Goal: Task Accomplishment & Management: Manage account settings

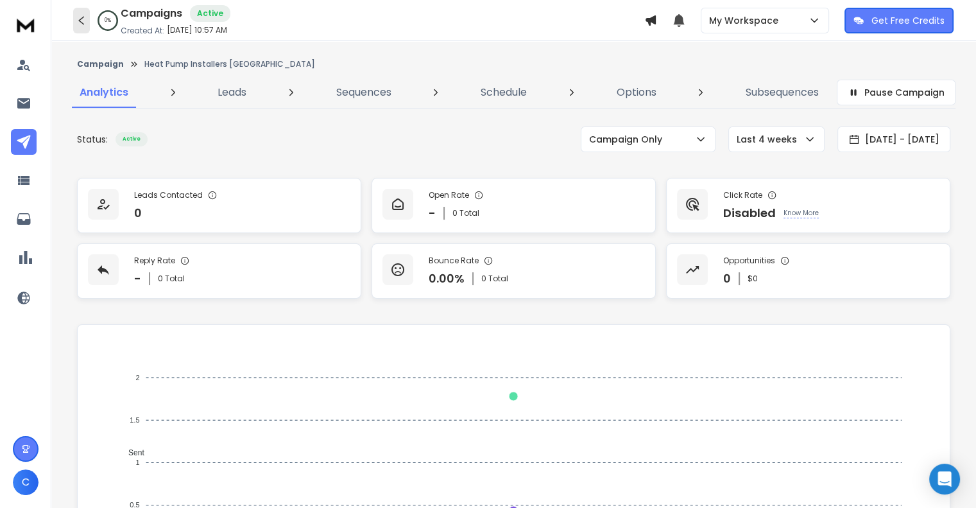
click at [77, 21] on icon at bounding box center [82, 21] width 12 height 12
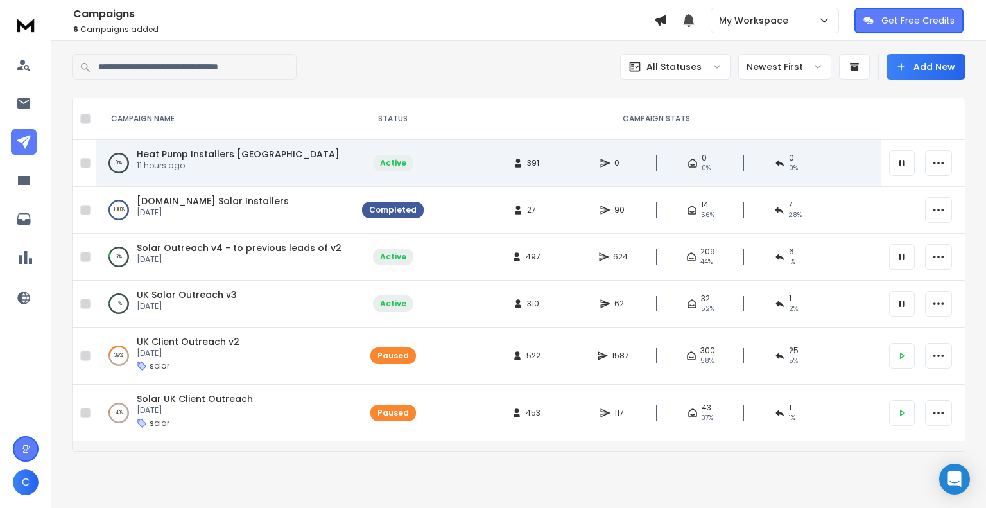
click at [195, 148] on span "Heat Pump Installers [GEOGRAPHIC_DATA]" at bounding box center [238, 154] width 203 height 13
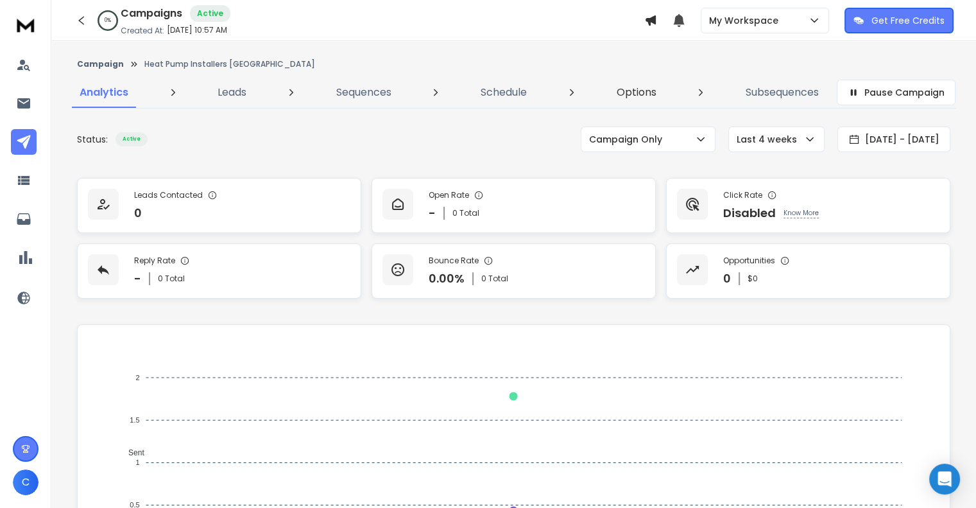
click at [623, 96] on p "Options" at bounding box center [637, 92] width 40 height 15
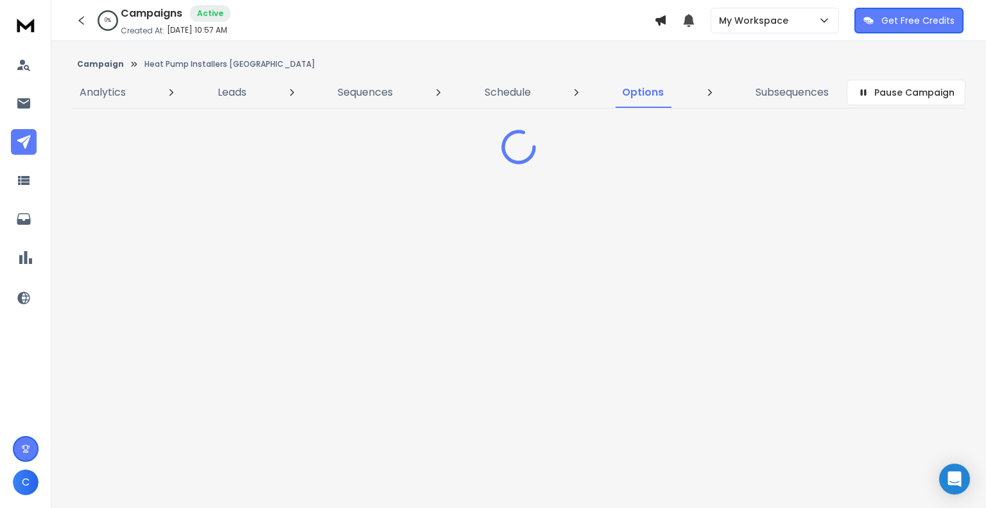
select select "**********"
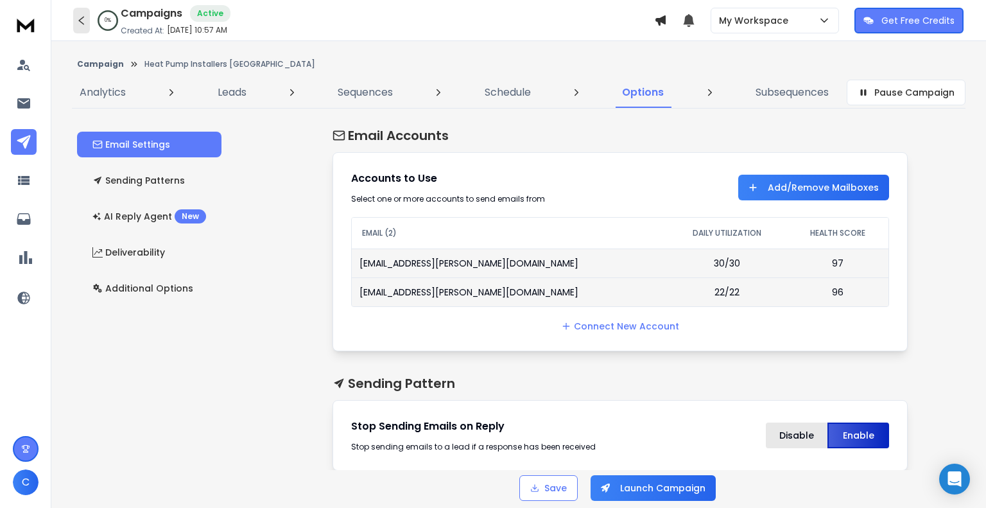
click at [80, 20] on icon at bounding box center [82, 21] width 12 height 12
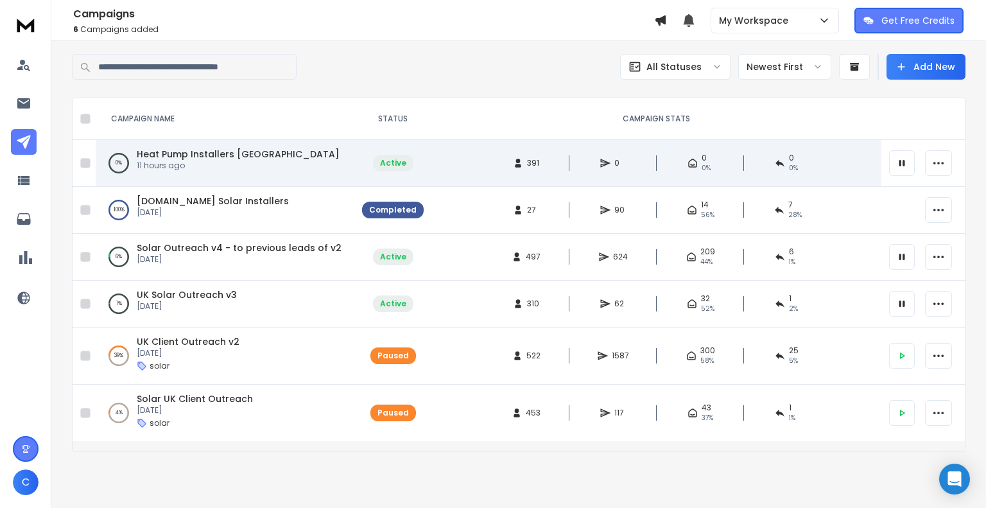
click at [232, 151] on span "Heat Pump Installers [GEOGRAPHIC_DATA]" at bounding box center [238, 154] width 203 height 13
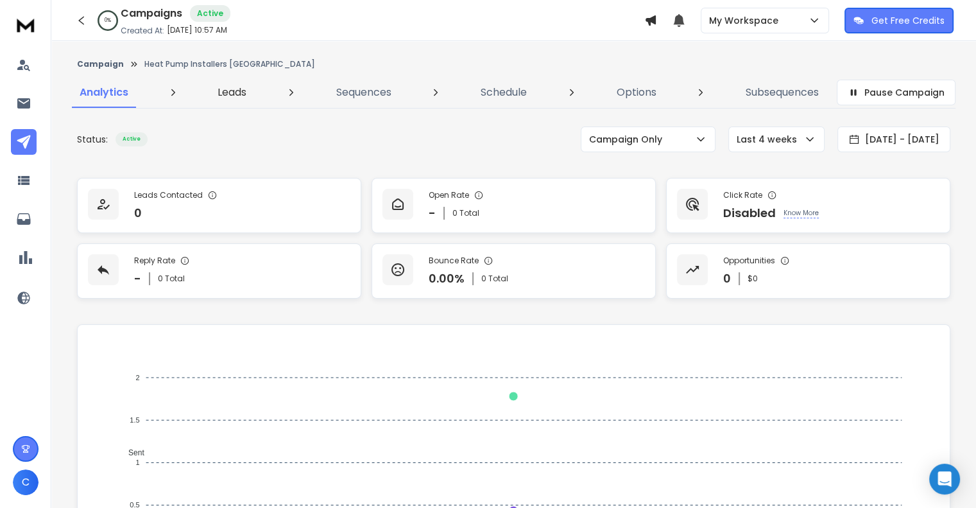
click at [238, 97] on p "Leads" at bounding box center [232, 92] width 29 height 15
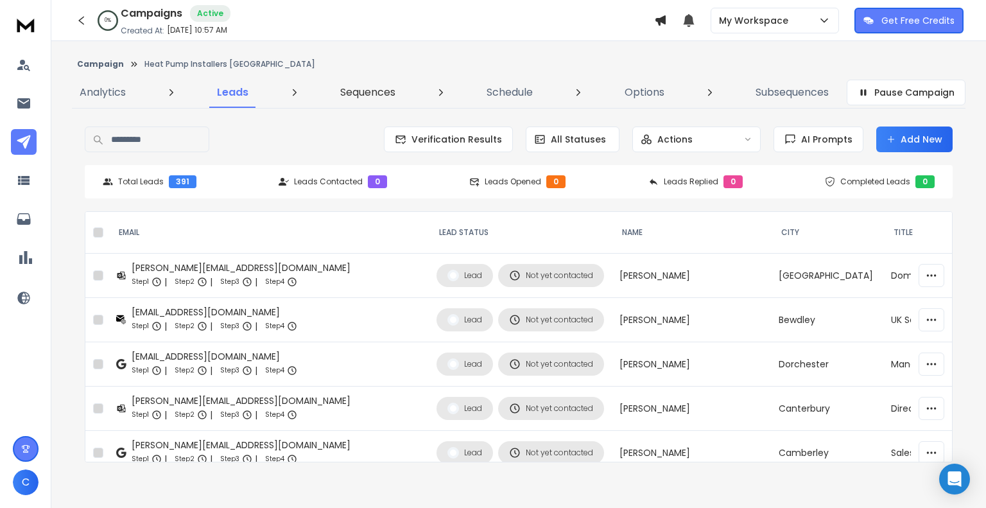
click at [349, 97] on p "Sequences" at bounding box center [367, 92] width 55 height 15
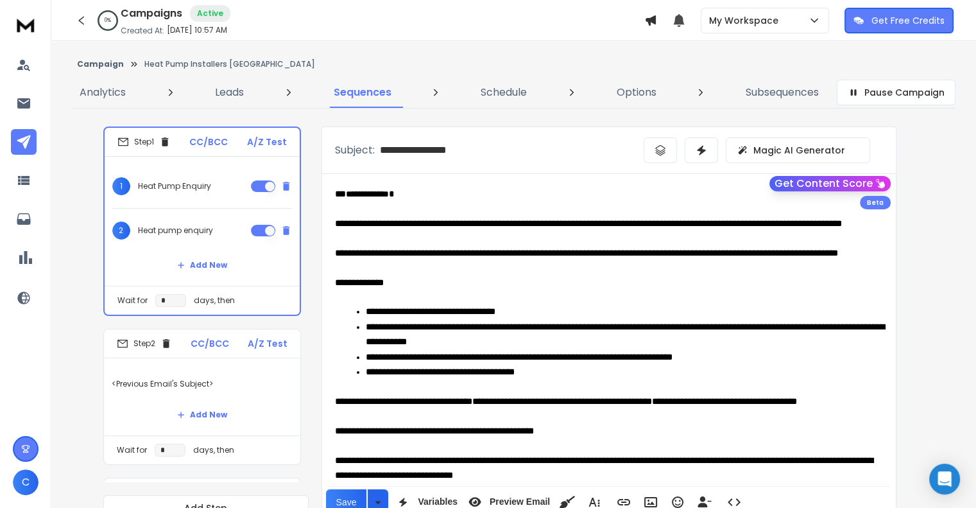
click at [349, 97] on p "Sequences" at bounding box center [363, 92] width 58 height 15
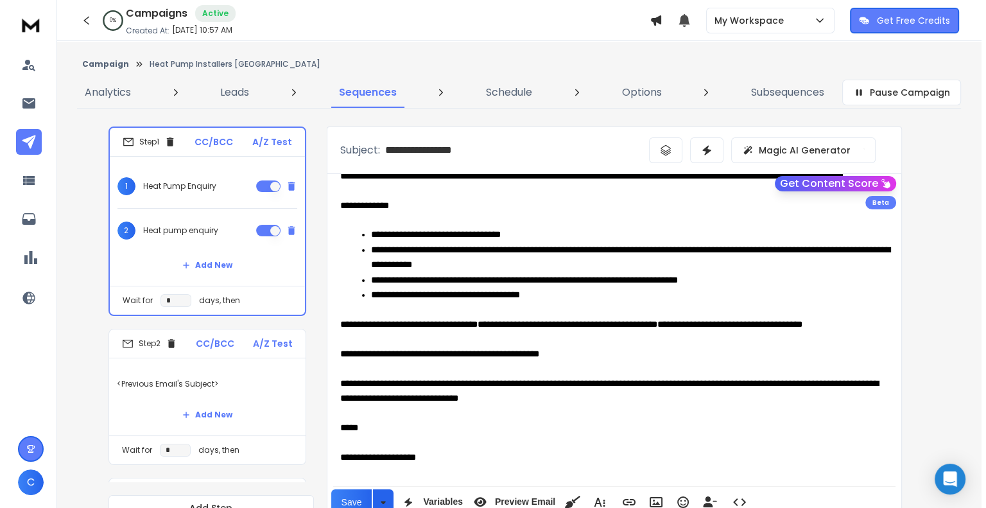
scroll to position [77, 0]
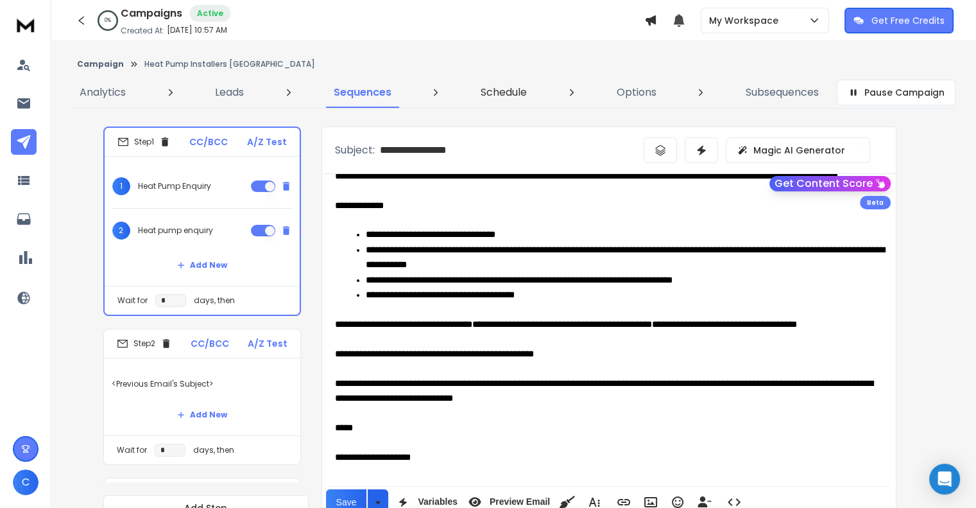
click at [493, 89] on p "Schedule" at bounding box center [504, 92] width 46 height 15
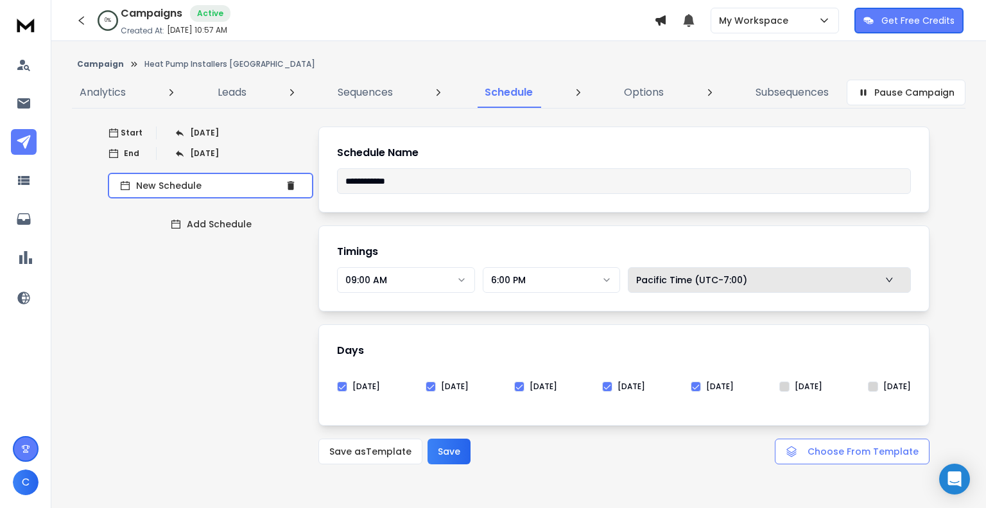
click at [662, 290] on button "Pacific Time (UTC-7:00)" at bounding box center [769, 280] width 283 height 26
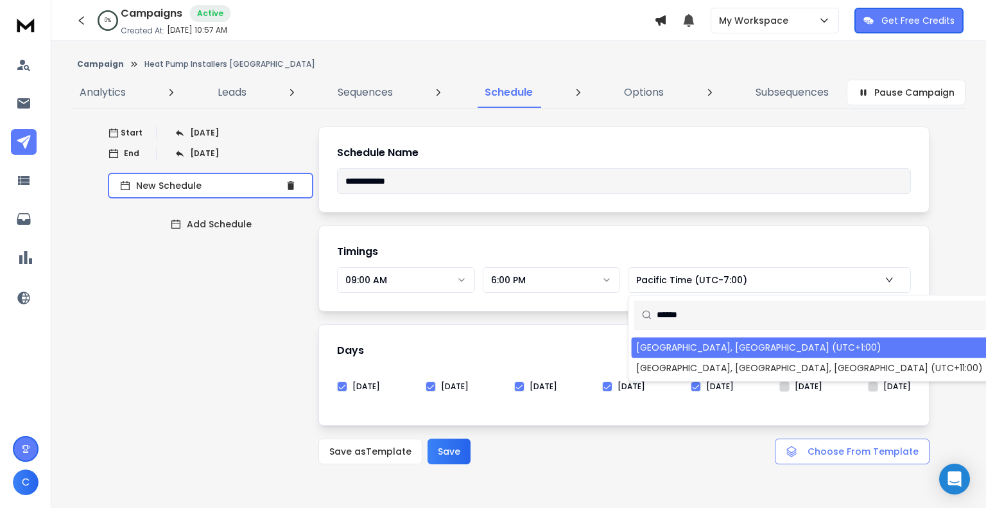
type input "******"
click at [668, 343] on div "[GEOGRAPHIC_DATA], [GEOGRAPHIC_DATA] (UTC+1:00)" at bounding box center [758, 347] width 245 height 13
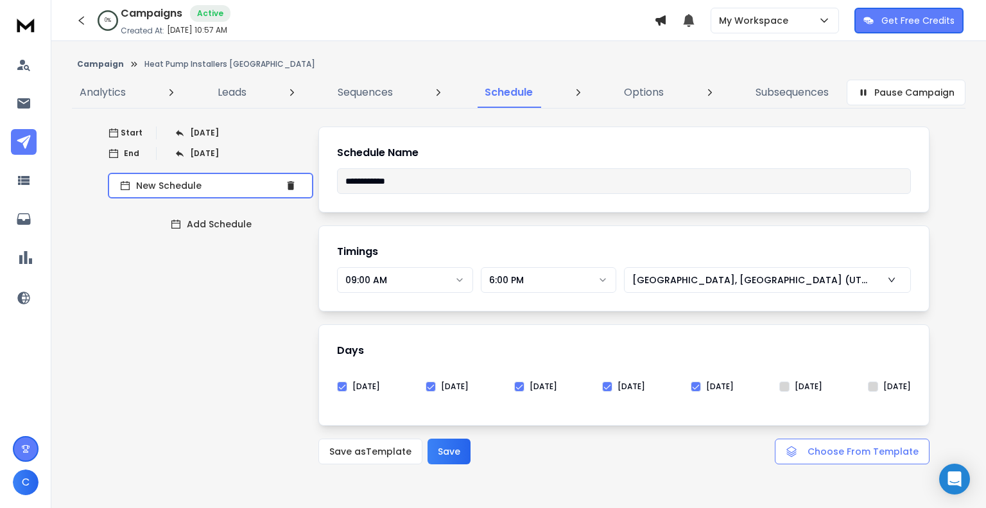
click at [457, 446] on button "Save" at bounding box center [448, 451] width 43 height 26
click at [74, 17] on button at bounding box center [81, 21] width 17 height 26
